Goal: Find specific fact: Find contact information

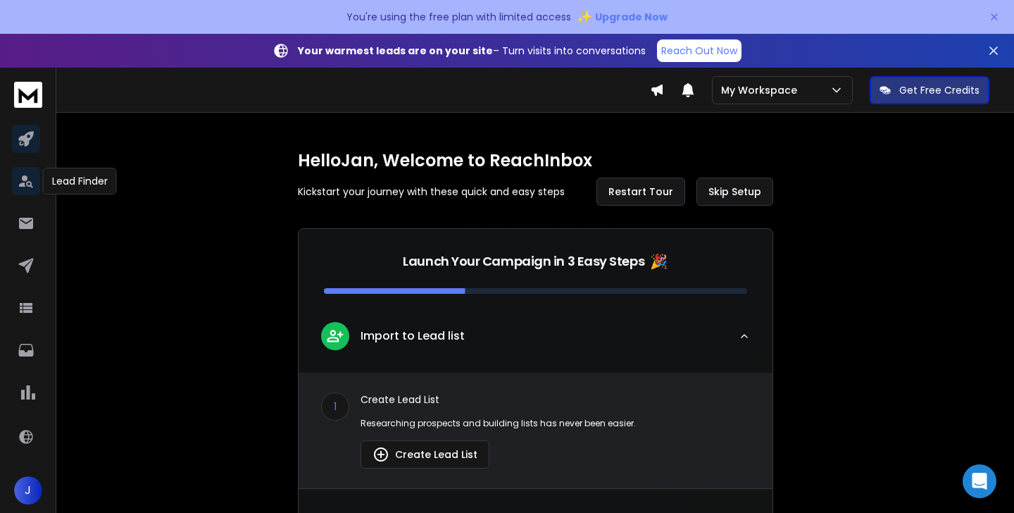
click at [25, 182] on icon at bounding box center [26, 181] width 17 height 17
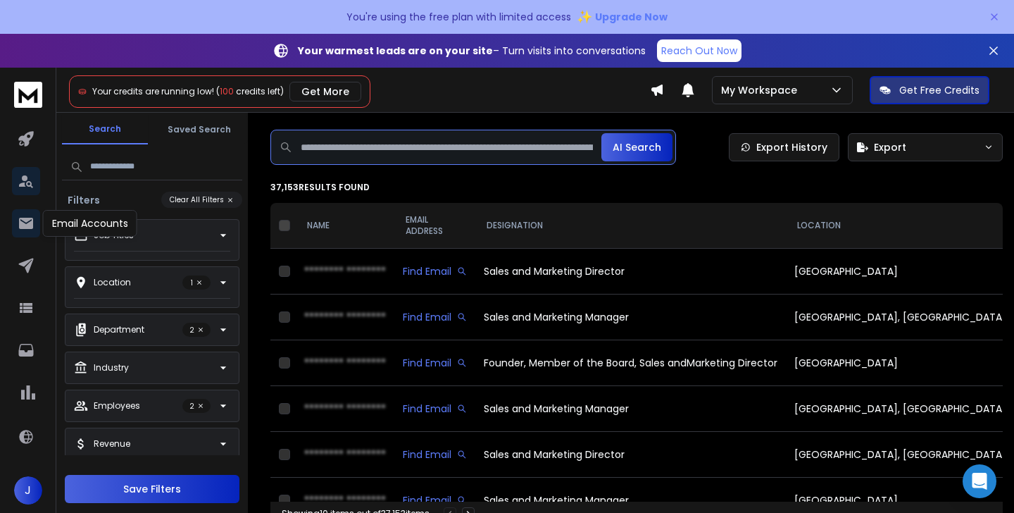
click at [21, 222] on icon at bounding box center [26, 223] width 14 height 11
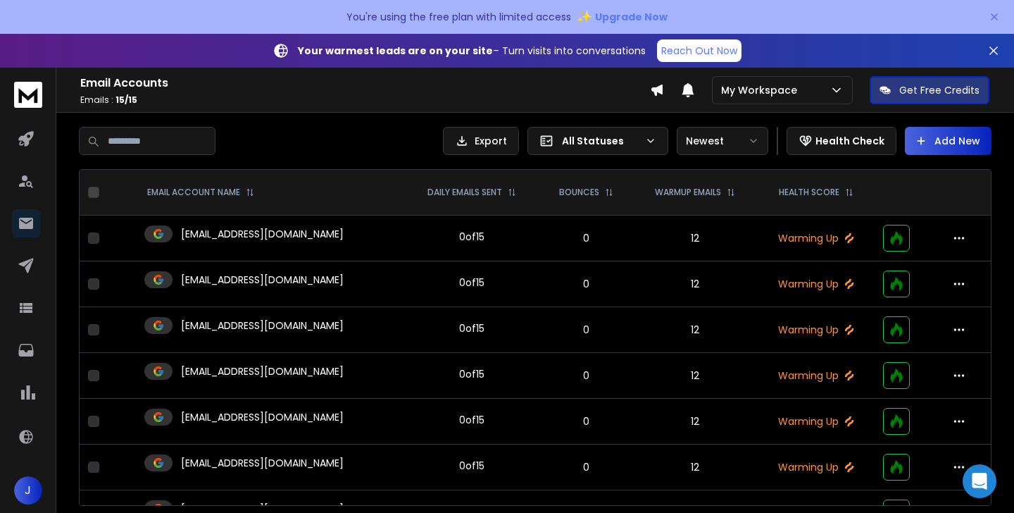
drag, startPoint x: 356, startPoint y: 236, endPoint x: 207, endPoint y: 233, distance: 149.3
click at [207, 233] on div "[EMAIL_ADDRESS][DOMAIN_NAME]" at bounding box center [270, 233] width 252 height 17
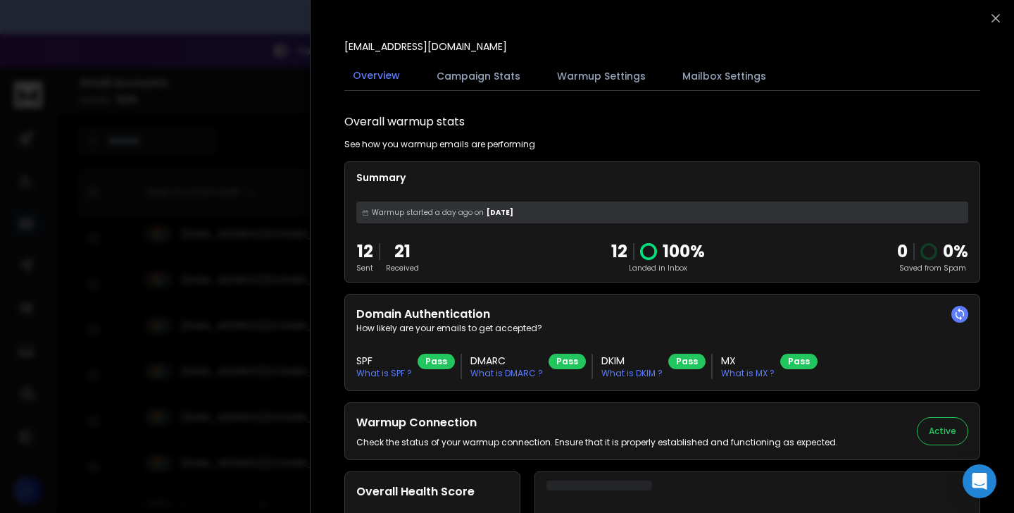
drag, startPoint x: 525, startPoint y: 43, endPoint x: 368, endPoint y: 40, distance: 157.1
click at [368, 40] on div "[EMAIL_ADDRESS][DOMAIN_NAME]" at bounding box center [662, 46] width 636 height 14
copy p "[DOMAIN_NAME]"
